Goal: Task Accomplishment & Management: Manage account settings

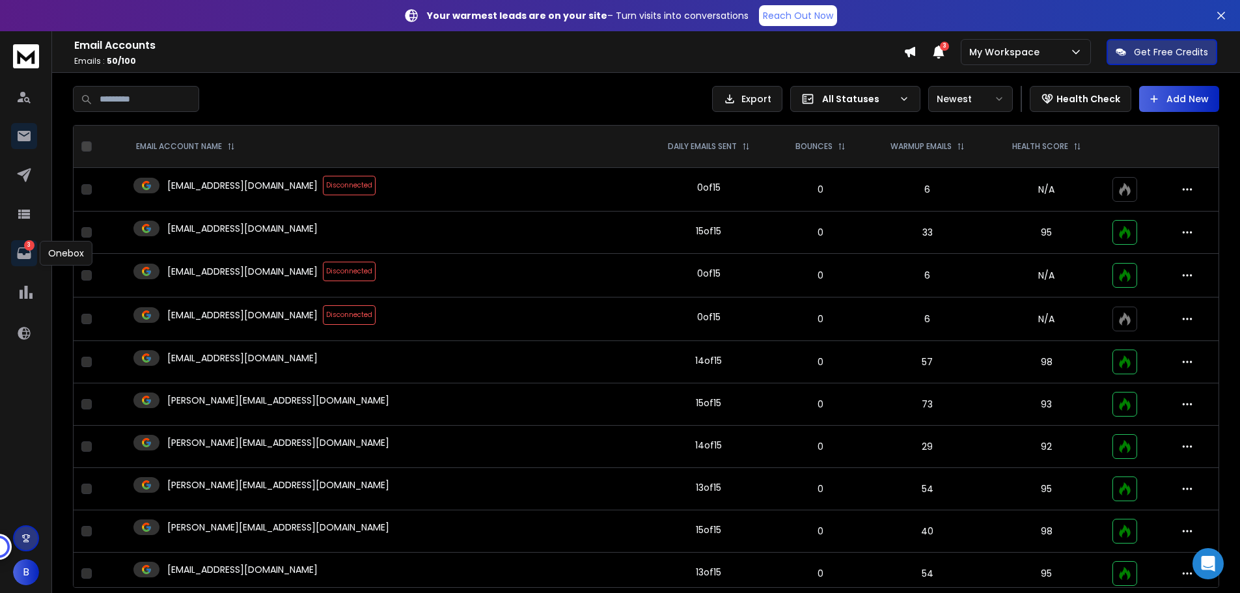
click at [23, 258] on icon at bounding box center [24, 253] width 14 height 12
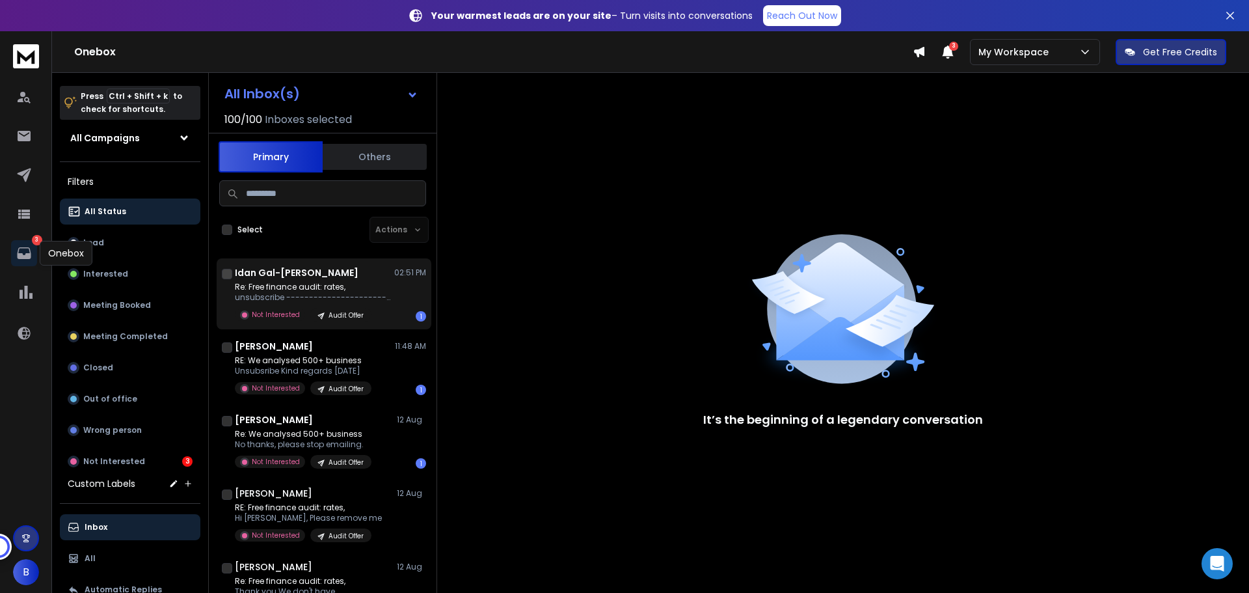
click at [342, 295] on p "unsubscribe ----------------------------- [GEOGRAPHIC_DATA]-[PERSON_NAME] CEO" at bounding box center [313, 297] width 156 height 10
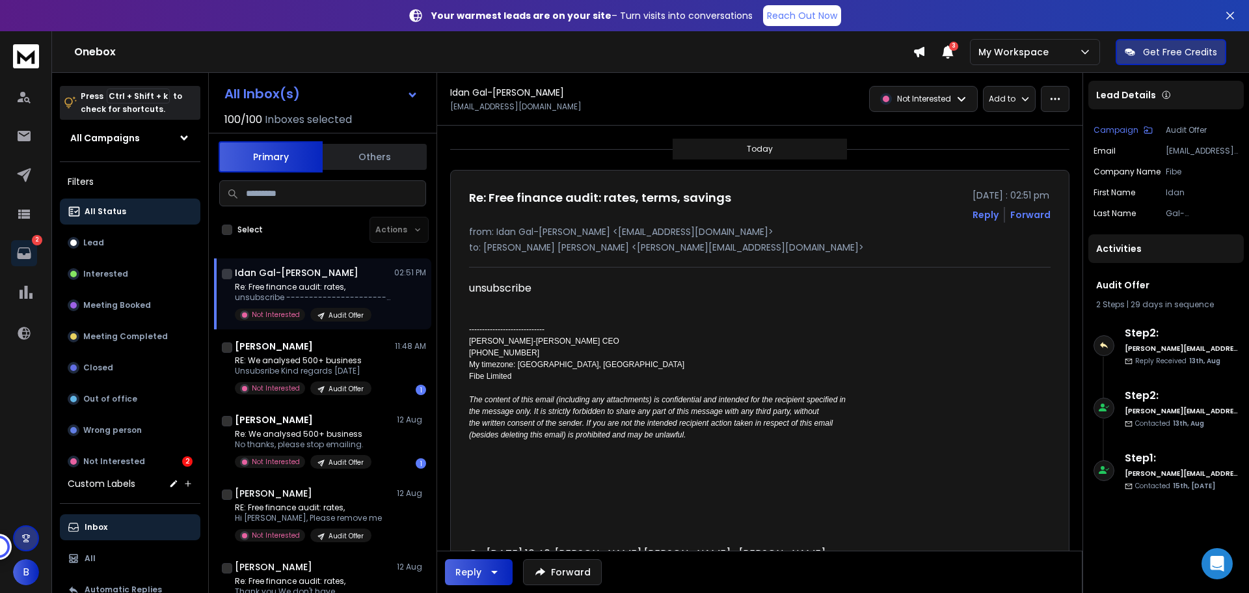
click at [1056, 108] on button "button" at bounding box center [1055, 99] width 29 height 26
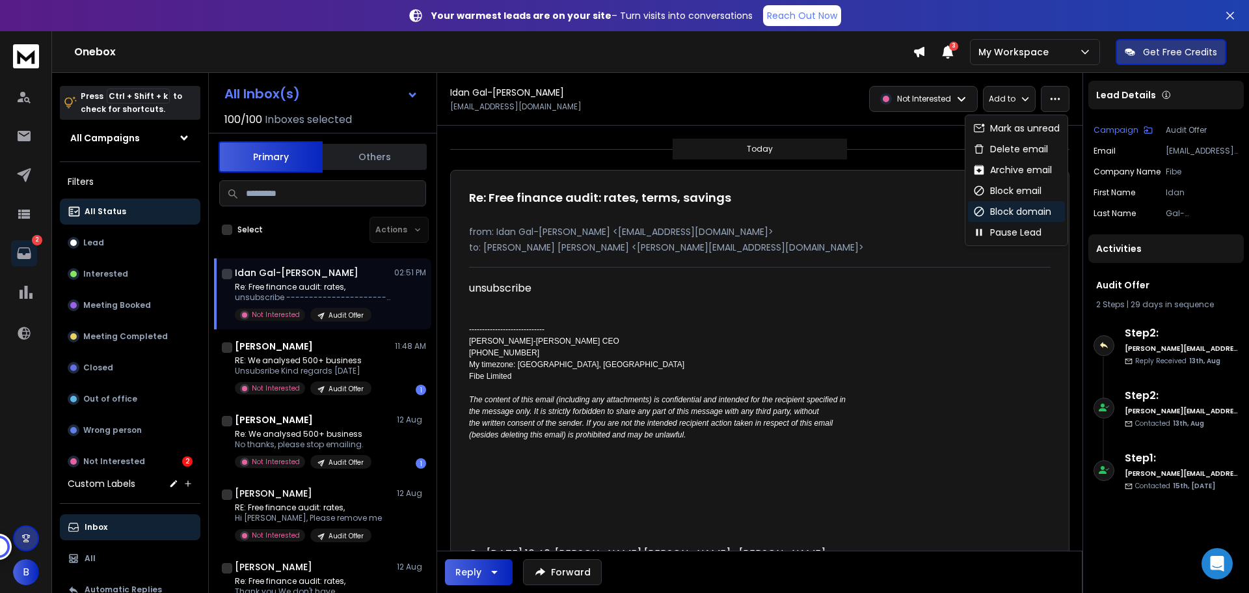
click at [1048, 208] on div "Block domain" at bounding box center [1012, 211] width 78 height 13
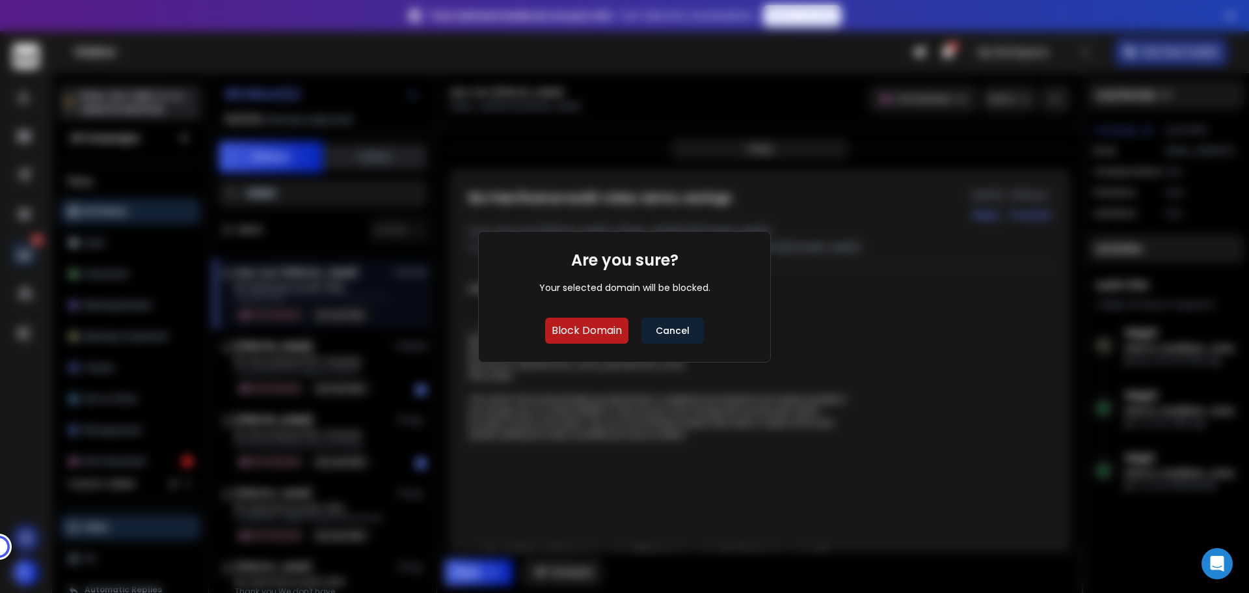
click at [590, 337] on button "Block Domain" at bounding box center [586, 331] width 83 height 26
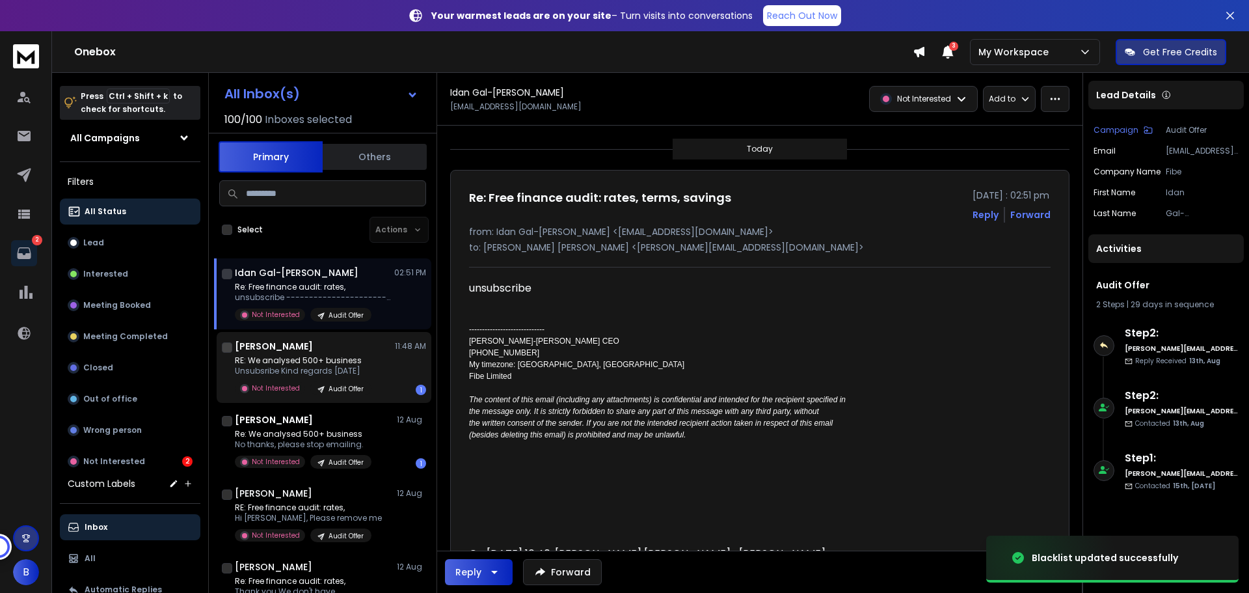
click at [386, 353] on div "[PERSON_NAME] 11:48 AM RE: We analysed 500+ business Unsubsribe Kind regards [D…" at bounding box center [330, 367] width 191 height 55
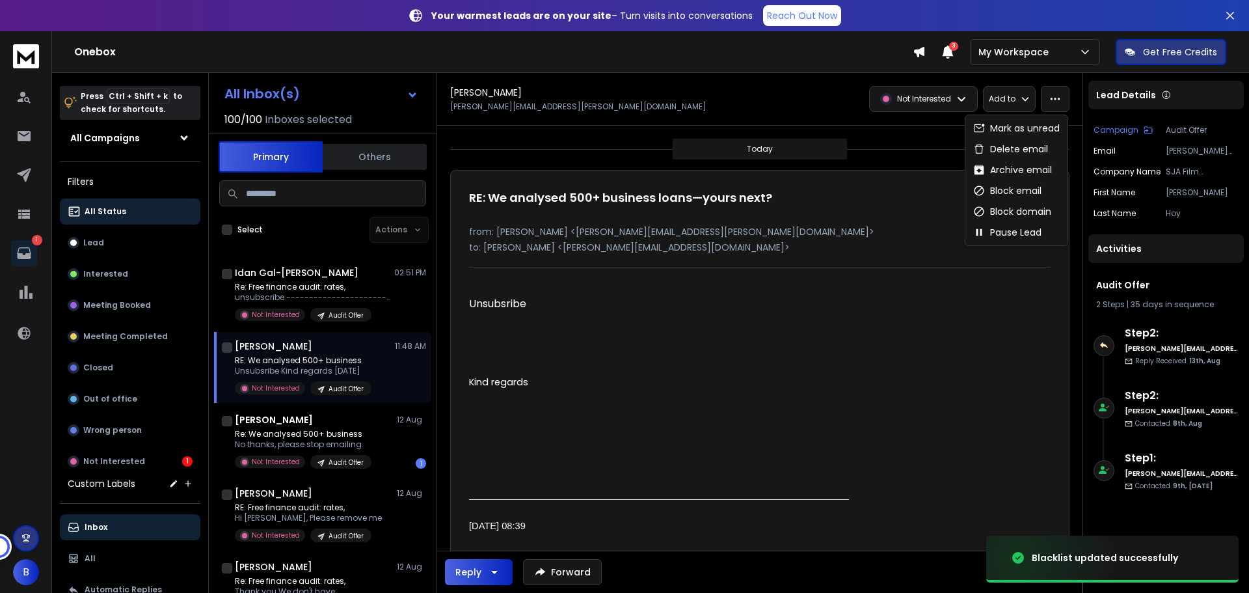
click at [1064, 98] on button "button" at bounding box center [1055, 99] width 29 height 26
click at [1001, 206] on div "Block domain" at bounding box center [1012, 211] width 78 height 13
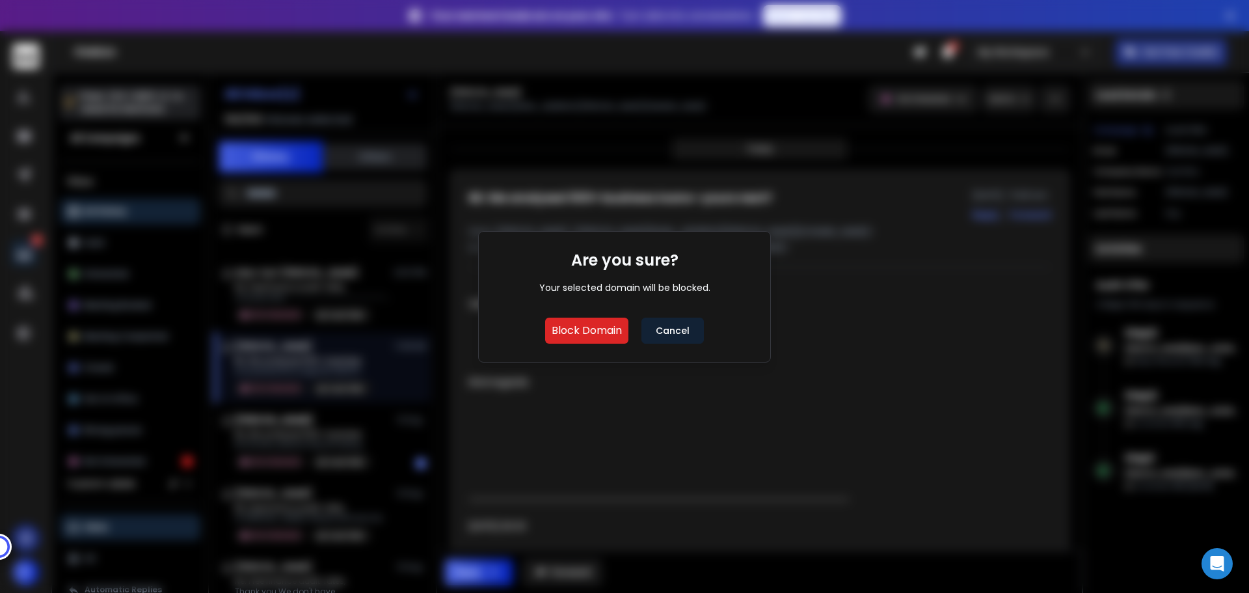
click at [598, 314] on div "Are you sure? Your selected domain will be blocked. Block Domain Cancel" at bounding box center [624, 297] width 255 height 94
click at [595, 327] on button "Block Domain" at bounding box center [586, 331] width 83 height 26
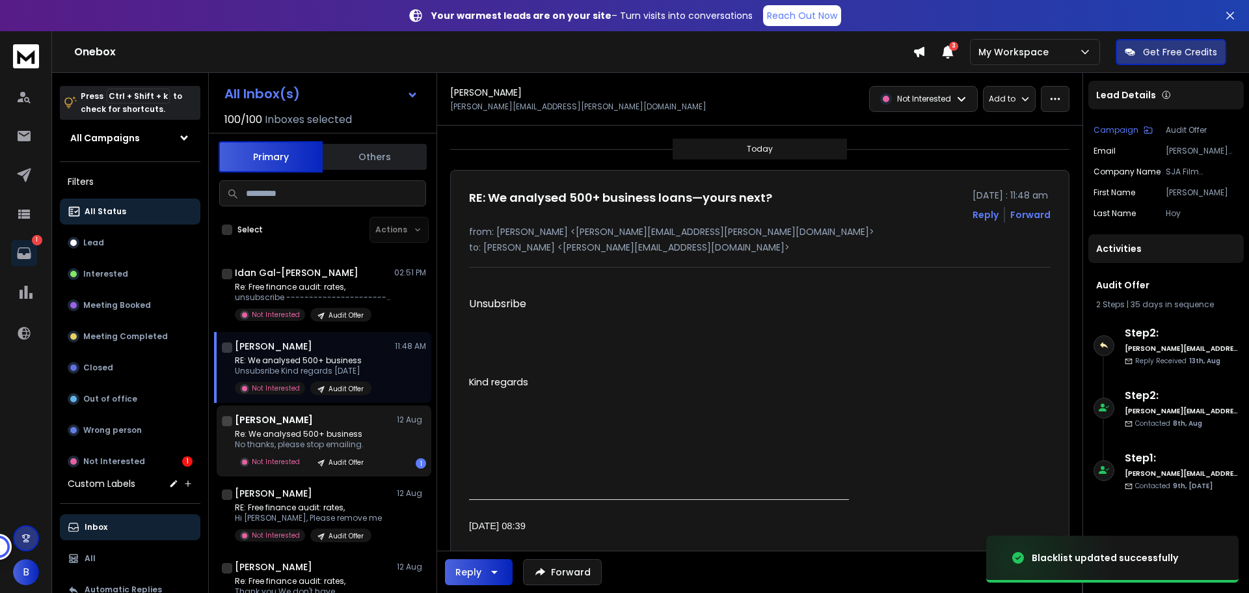
click at [379, 440] on div "Re: We analysed 500+ business No thanks, please stop emailing. Not Interested A…" at bounding box center [330, 449] width 191 height 40
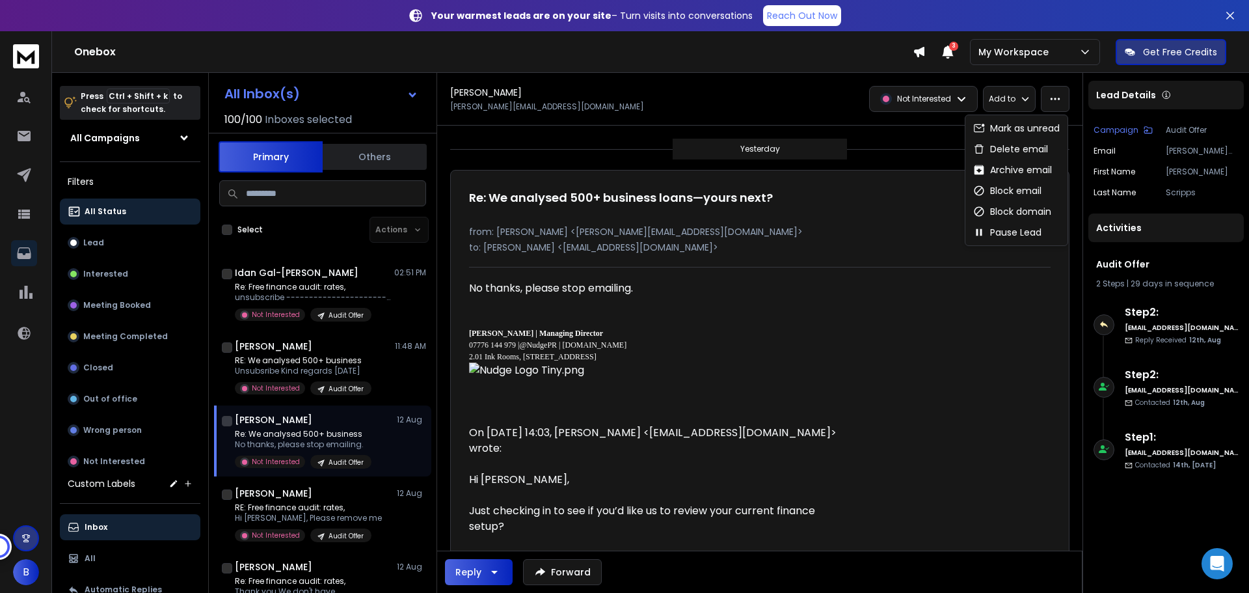
click at [1055, 96] on icon "button" at bounding box center [1056, 99] width 12 height 12
click at [1008, 215] on div "Block domain" at bounding box center [1012, 211] width 78 height 13
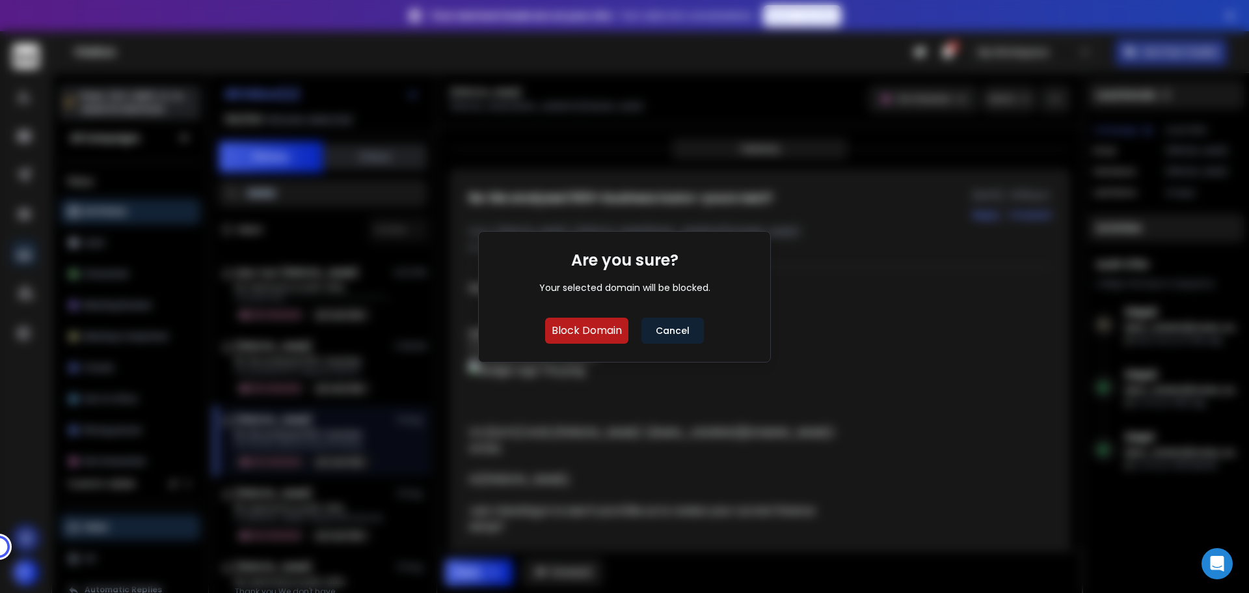
click at [595, 320] on button "Block Domain" at bounding box center [586, 331] width 83 height 26
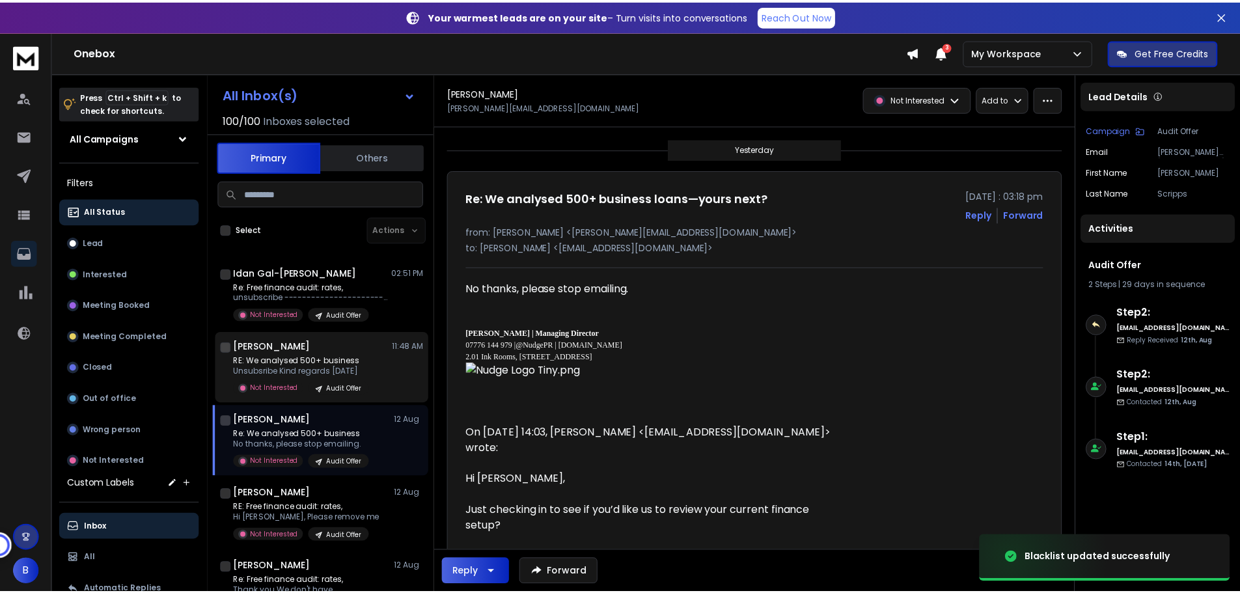
scroll to position [130, 0]
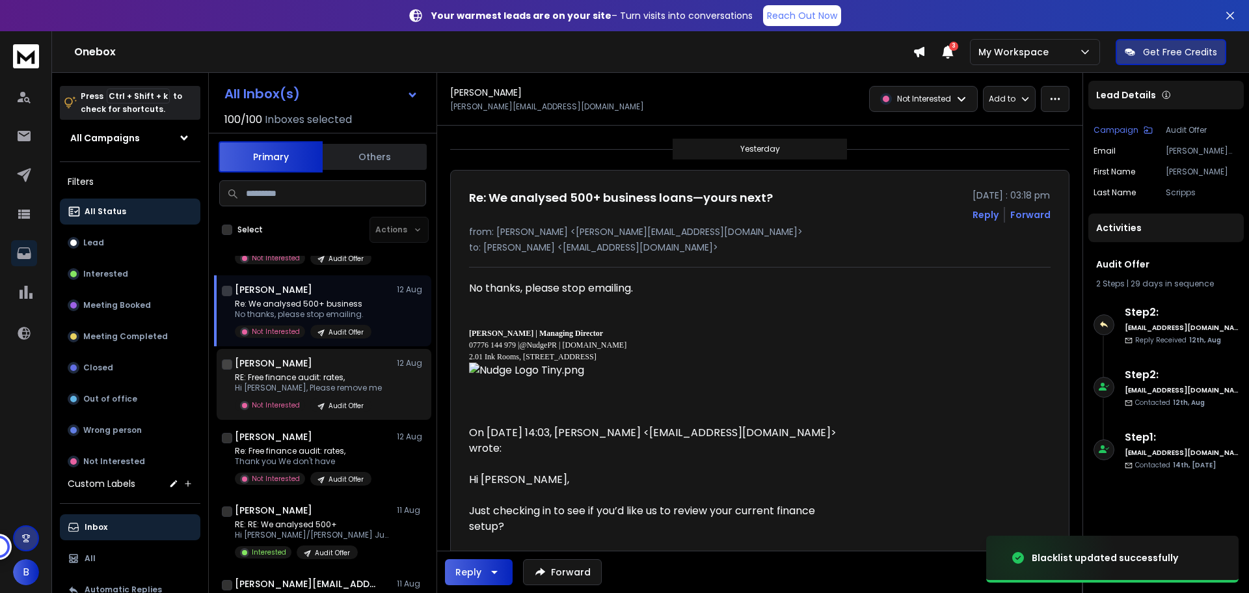
click at [341, 377] on p "RE: Free finance audit: rates," at bounding box center [308, 377] width 147 height 10
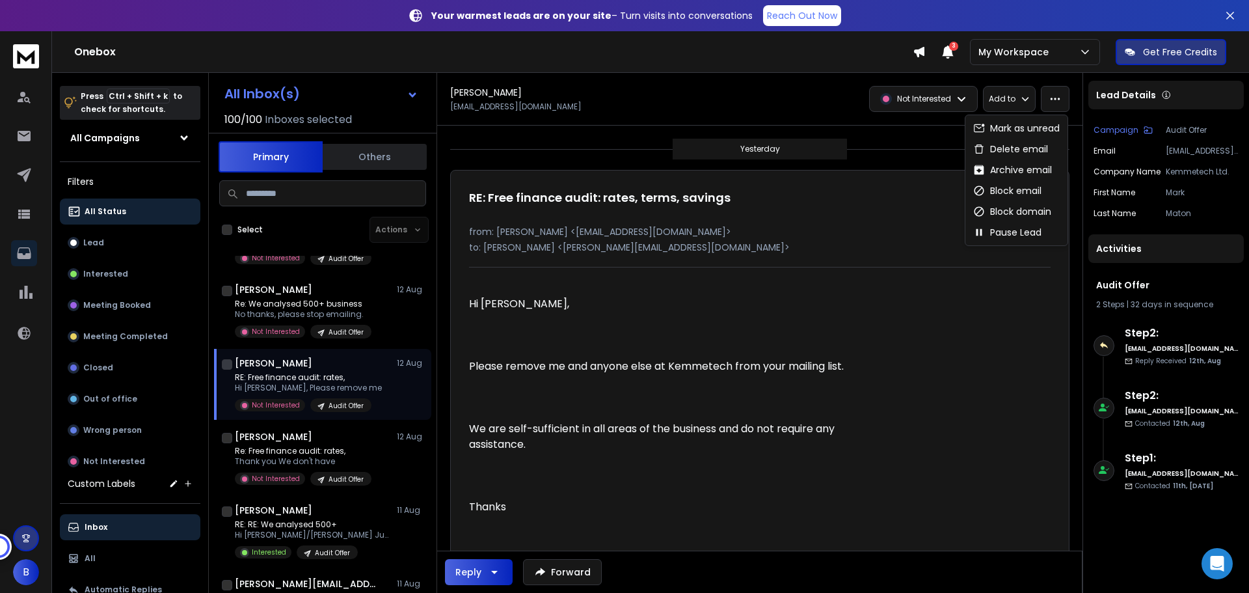
click at [1059, 102] on icon "button" at bounding box center [1056, 99] width 12 height 12
click at [1038, 207] on div "Block domain" at bounding box center [1012, 211] width 78 height 13
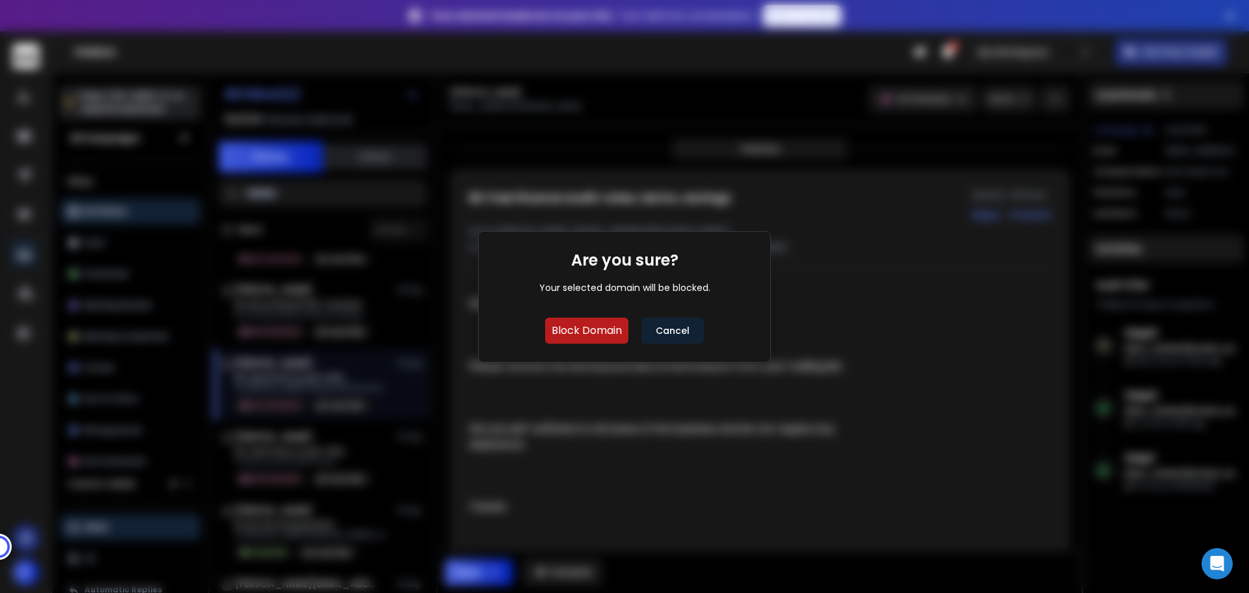
click at [579, 336] on button "Block Domain" at bounding box center [586, 331] width 83 height 26
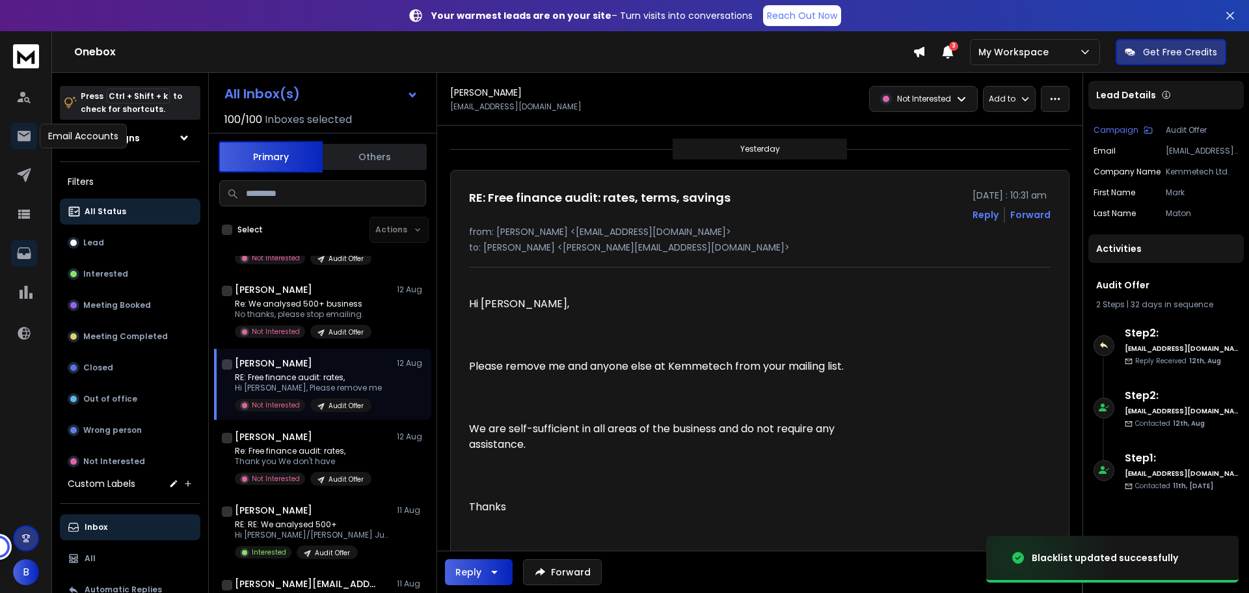
click at [19, 137] on icon at bounding box center [24, 136] width 13 height 10
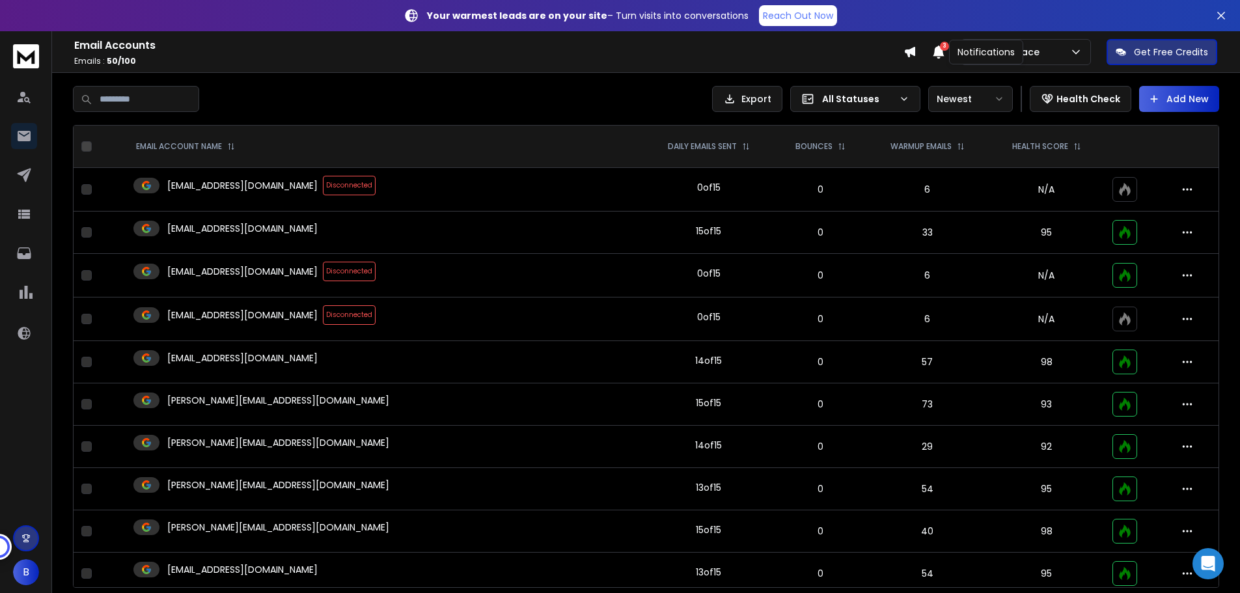
click at [934, 52] on icon at bounding box center [938, 52] width 13 height 13
